Goal: Task Accomplishment & Management: Manage account settings

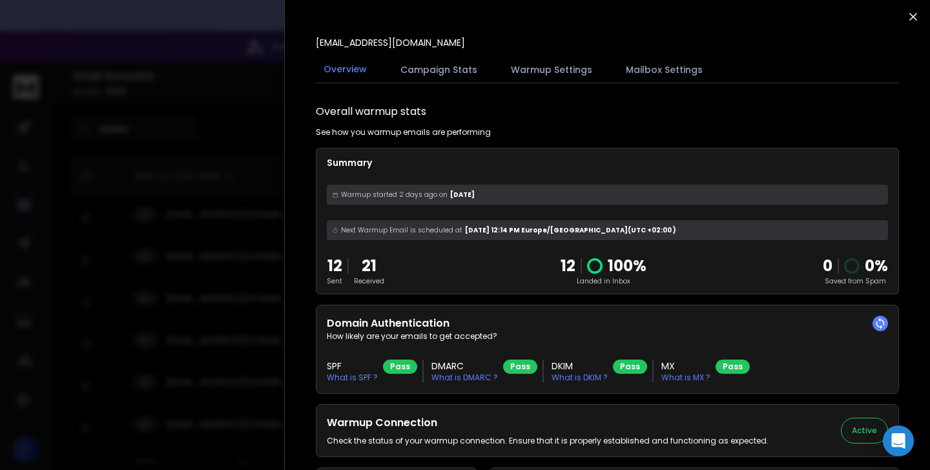
click at [907, 16] on icon "button" at bounding box center [913, 16] width 13 height 13
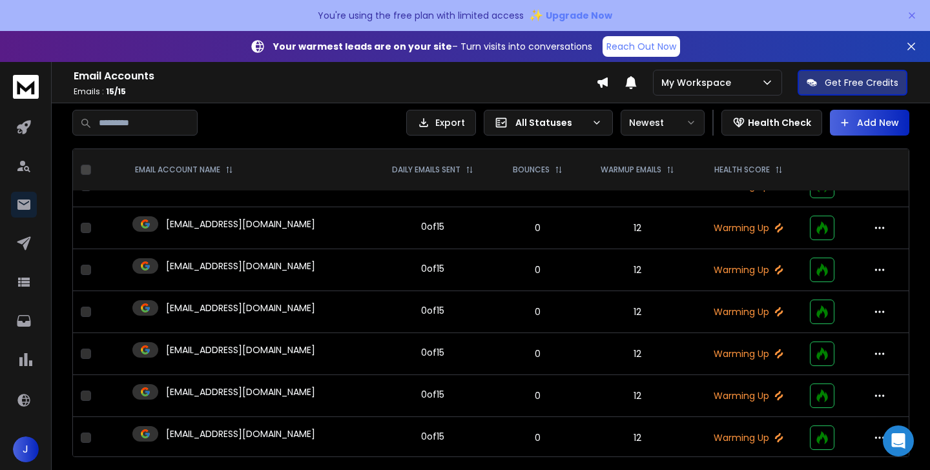
scroll to position [374, 0]
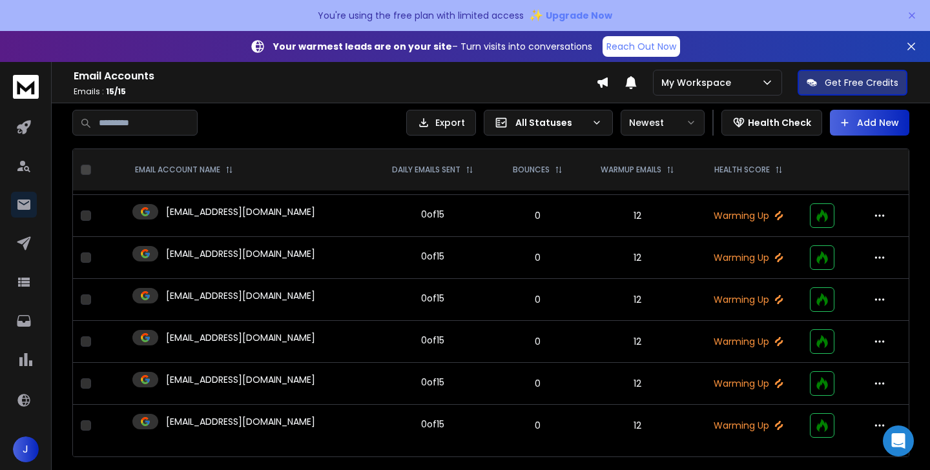
click at [886, 390] on button at bounding box center [879, 384] width 43 height 22
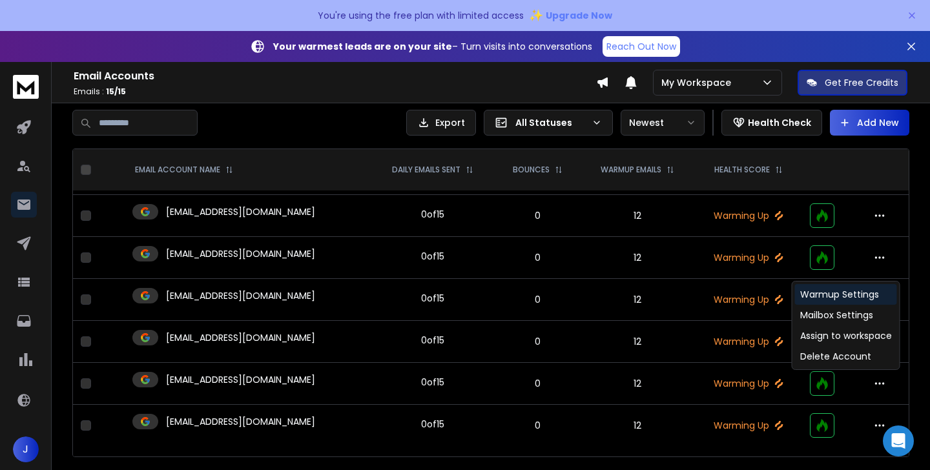
click at [865, 292] on div "Warmup Settings" at bounding box center [846, 294] width 102 height 21
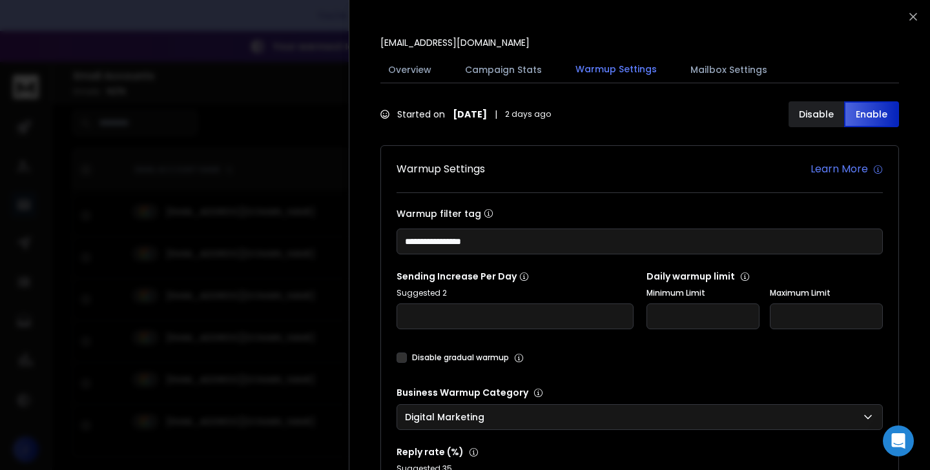
click at [419, 72] on button "Overview" at bounding box center [409, 70] width 59 height 28
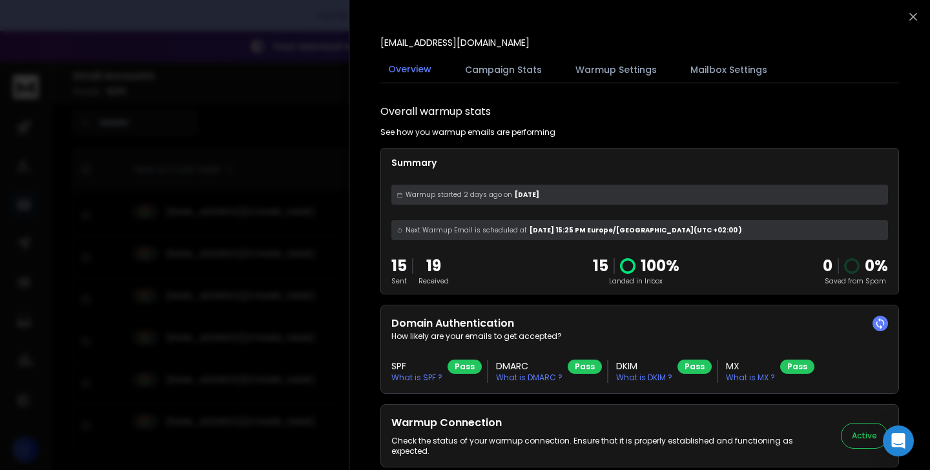
click at [911, 25] on div "Multi Select Table Sheet janekk@meetpleasureprogramming.pl Overview Campaign St…" at bounding box center [639, 235] width 581 height 470
click at [911, 20] on icon "button" at bounding box center [913, 16] width 13 height 13
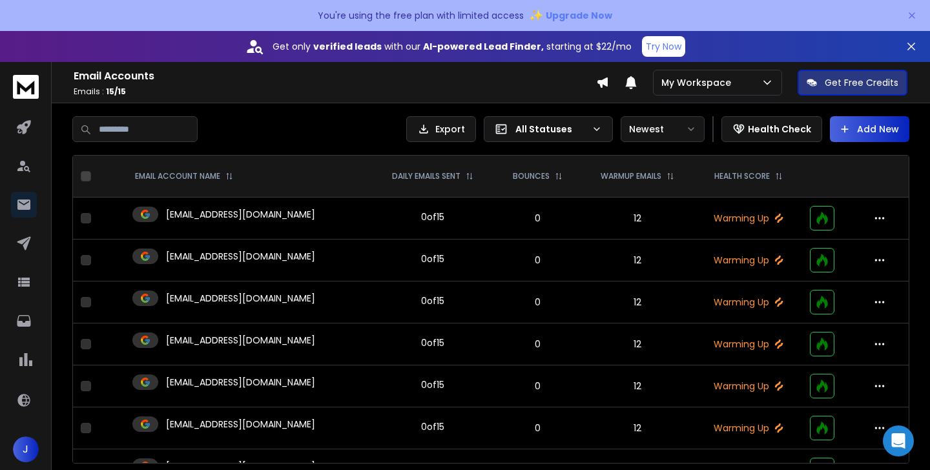
scroll to position [374, 0]
